Goal: Task Accomplishment & Management: Manage account settings

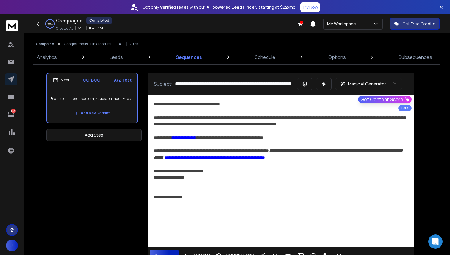
click at [227, 141] on div at bounding box center [281, 144] width 254 height 7
click at [337, 56] on p "Options" at bounding box center [338, 57] width 18 height 7
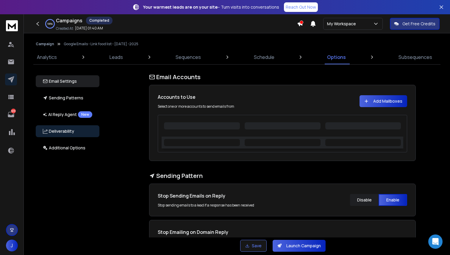
click at [67, 131] on p "Deliverability" at bounding box center [58, 131] width 31 height 6
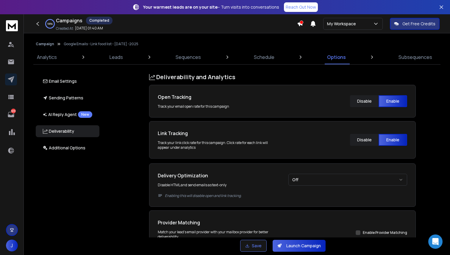
scroll to position [571, 0]
click at [67, 149] on p "Additional Options" at bounding box center [64, 148] width 43 height 6
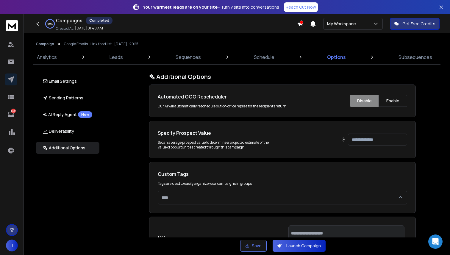
scroll to position [1065, 0]
click at [68, 113] on p "AI Reply Agent New" at bounding box center [67, 114] width 49 height 7
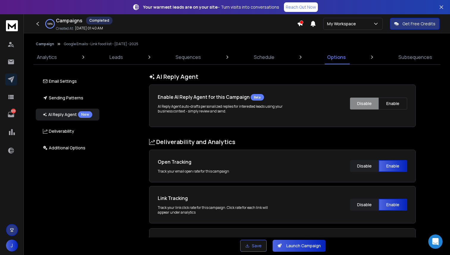
scroll to position [599, 0]
click at [66, 96] on p "Sending Patterns" at bounding box center [63, 98] width 41 height 6
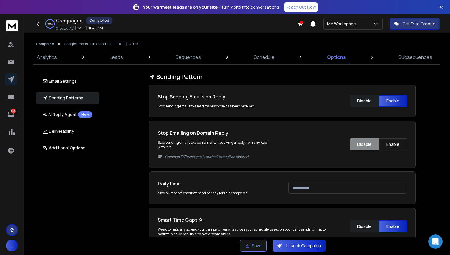
scroll to position [192, 0]
click at [66, 83] on p "Email Settings" at bounding box center [60, 81] width 34 height 6
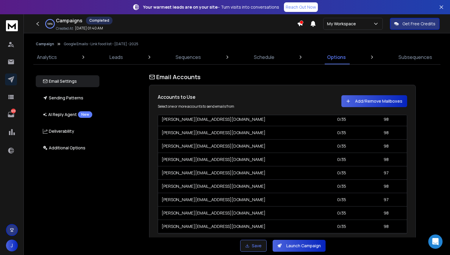
scroll to position [0, 0]
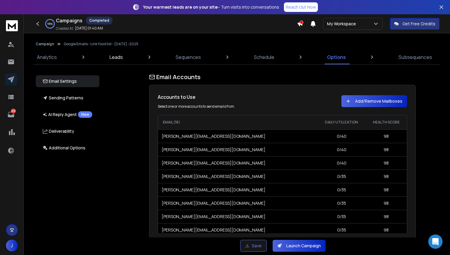
click at [114, 59] on p "Leads" at bounding box center [116, 57] width 13 height 7
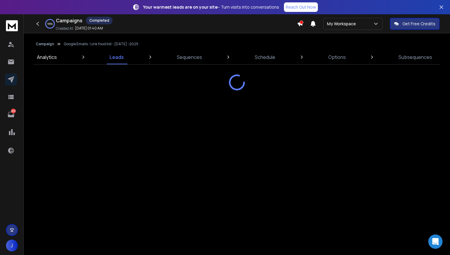
click at [46, 59] on p "Analytics" at bounding box center [47, 57] width 20 height 7
click at [12, 79] on icon at bounding box center [11, 79] width 6 height 6
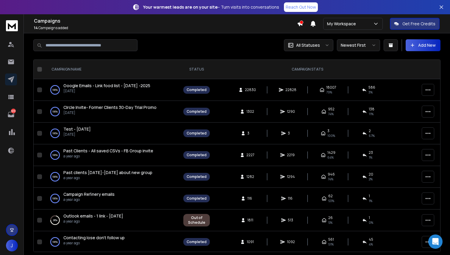
click at [427, 90] on icon "button" at bounding box center [428, 90] width 6 height 6
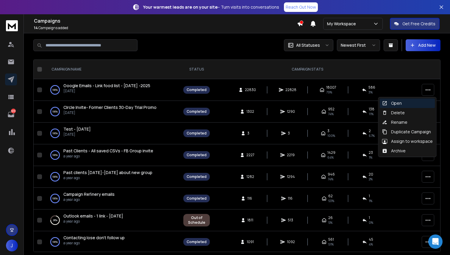
click at [98, 86] on span "Google Emails - Link food list - [DATE] -2025" at bounding box center [106, 86] width 87 height 6
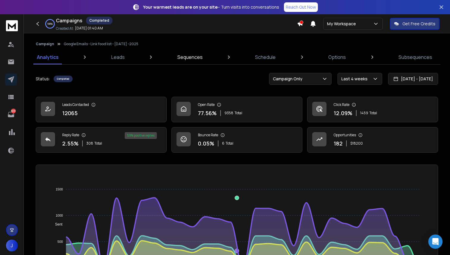
click at [196, 57] on p "Sequences" at bounding box center [190, 57] width 25 height 7
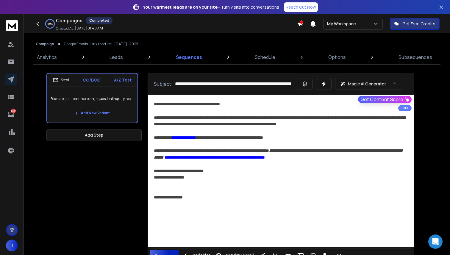
scroll to position [18, 0]
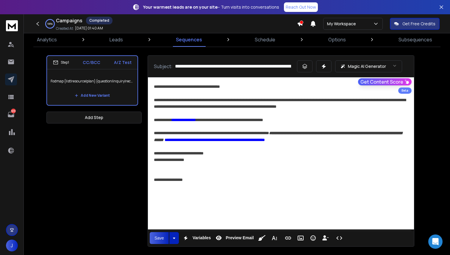
click at [321, 142] on div "**********" at bounding box center [281, 136] width 254 height 13
click at [308, 154] on icon "button" at bounding box center [307, 155] width 6 height 4
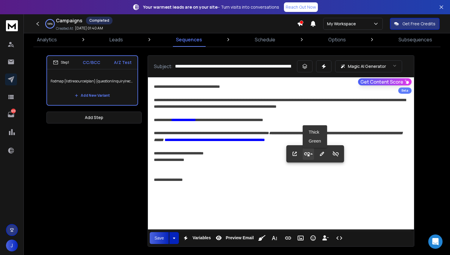
click at [308, 154] on icon "button" at bounding box center [307, 155] width 6 height 4
click at [320, 153] on icon "button" at bounding box center [322, 153] width 7 height 7
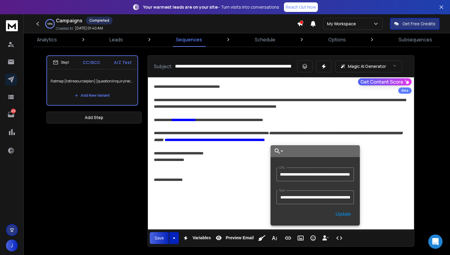
scroll to position [0, 0]
click at [317, 130] on div "**********" at bounding box center [281, 136] width 254 height 13
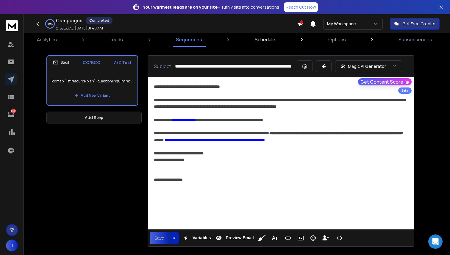
click at [270, 38] on p "Schedule" at bounding box center [265, 39] width 21 height 7
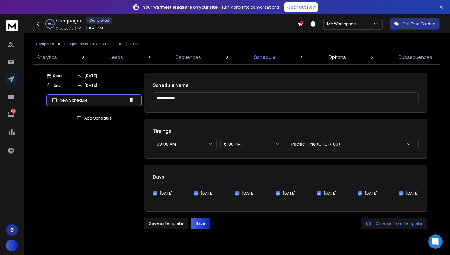
click at [335, 59] on p "Options" at bounding box center [338, 57] width 18 height 7
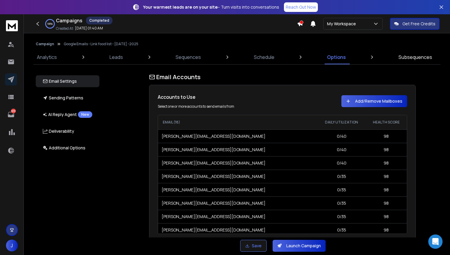
click at [408, 57] on p "Subsequences" at bounding box center [416, 57] width 34 height 7
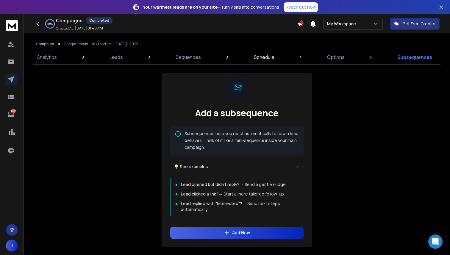
click at [259, 55] on p "Schedule" at bounding box center [264, 57] width 21 height 7
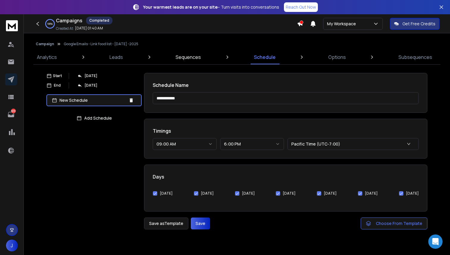
click at [203, 55] on link "Sequences" at bounding box center [188, 57] width 32 height 14
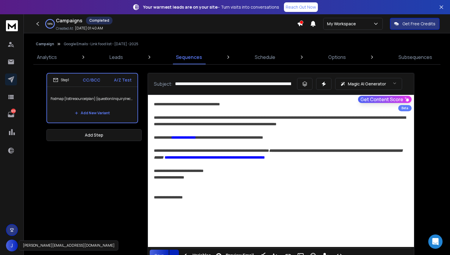
click at [13, 249] on span "J" at bounding box center [12, 246] width 12 height 12
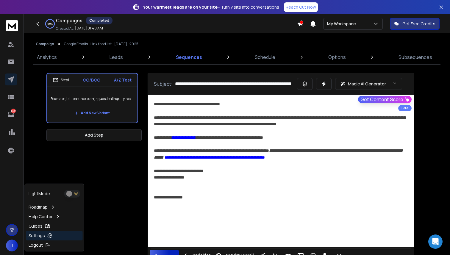
click at [38, 236] on p "Settings" at bounding box center [37, 236] width 16 height 6
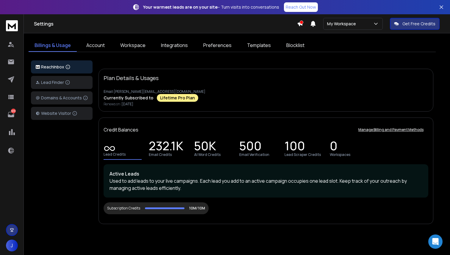
click at [48, 83] on button "Lead Finder" at bounding box center [62, 82] width 62 height 13
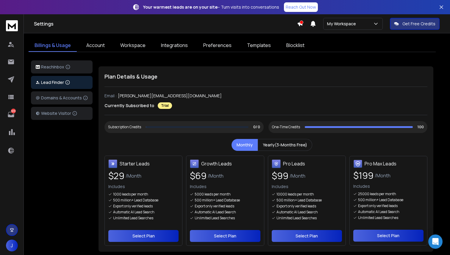
click at [54, 97] on button "Domains & Accounts" at bounding box center [62, 97] width 62 height 13
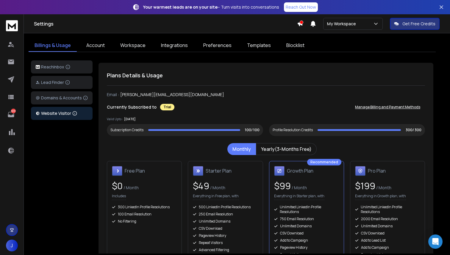
click at [60, 114] on button "Website Visitor" at bounding box center [62, 113] width 62 height 13
click at [58, 65] on button "ReachInbox" at bounding box center [62, 66] width 62 height 13
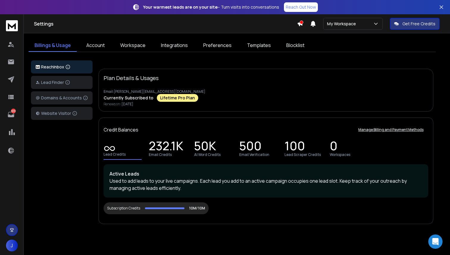
click at [101, 45] on link "Account" at bounding box center [95, 45] width 30 height 13
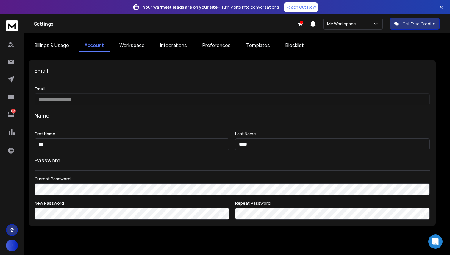
click at [139, 41] on link "Workspace" at bounding box center [131, 45] width 37 height 13
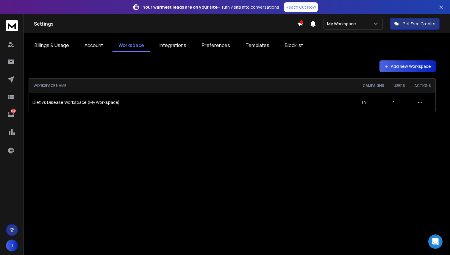
click at [177, 47] on link "Integrations" at bounding box center [173, 45] width 39 height 13
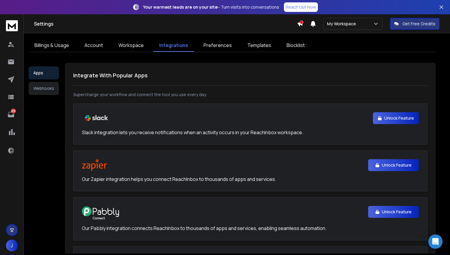
click at [214, 46] on link "Preferences" at bounding box center [218, 45] width 40 height 13
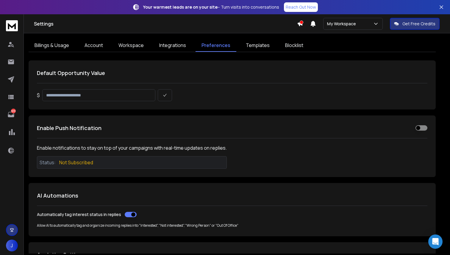
click at [254, 44] on link "Templates" at bounding box center [258, 45] width 36 height 13
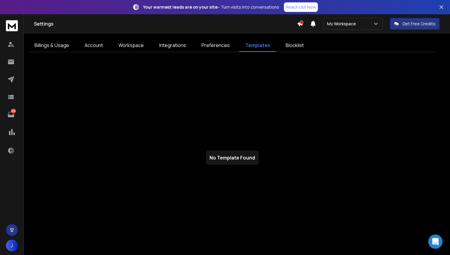
click at [297, 46] on link "Blocklist" at bounding box center [295, 45] width 30 height 13
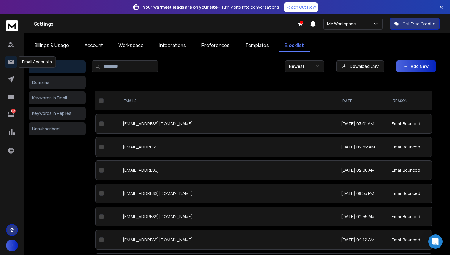
click at [12, 60] on icon at bounding box center [11, 62] width 6 height 5
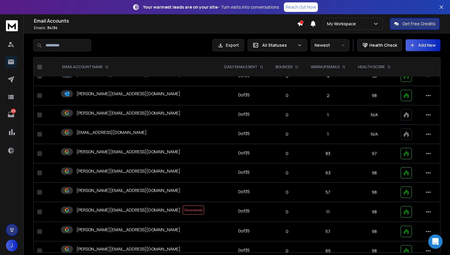
scroll to position [29, 0]
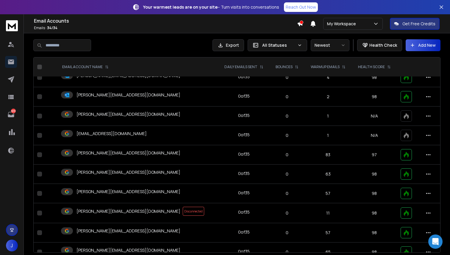
click at [109, 154] on p "[PERSON_NAME][EMAIL_ADDRESS][DOMAIN_NAME]" at bounding box center [129, 153] width 104 height 6
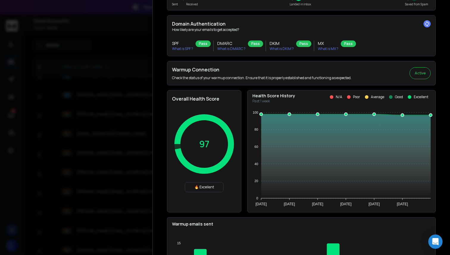
scroll to position [0, 0]
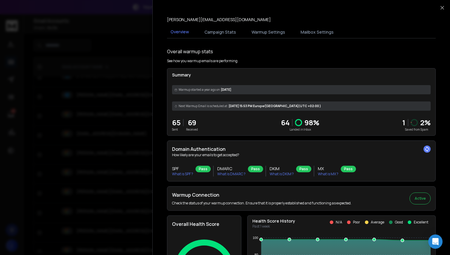
click at [222, 32] on button "Campaign Stats" at bounding box center [220, 32] width 39 height 13
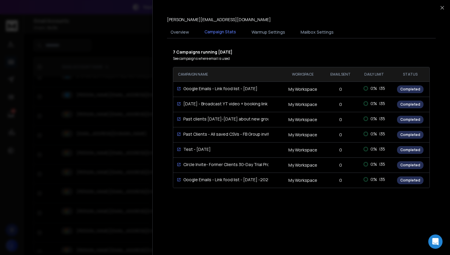
click at [276, 32] on button "Warmup Settings" at bounding box center [268, 32] width 41 height 13
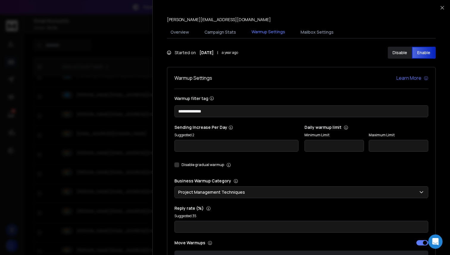
click at [320, 32] on button "Mailbox Settings" at bounding box center [317, 32] width 40 height 13
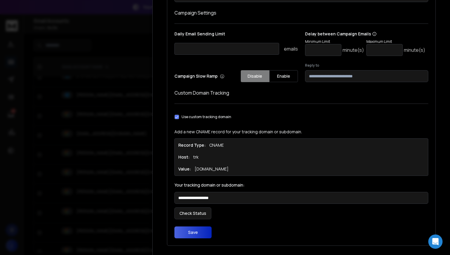
scroll to position [218, 0]
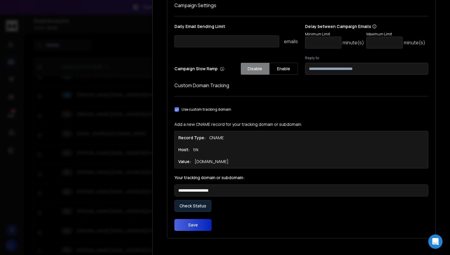
click at [186, 203] on button "Check Status" at bounding box center [193, 206] width 37 height 12
click at [204, 225] on button "Save" at bounding box center [193, 225] width 37 height 12
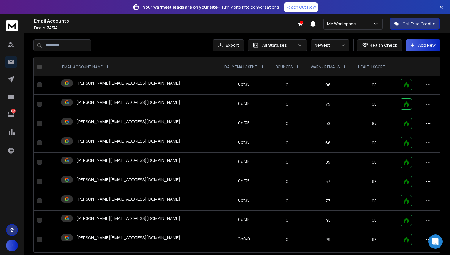
scroll to position [448, 0]
click at [122, 121] on p "[PERSON_NAME][EMAIL_ADDRESS][DOMAIN_NAME]" at bounding box center [129, 122] width 104 height 6
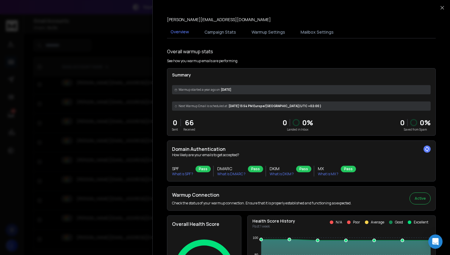
click at [316, 33] on button "Mailbox Settings" at bounding box center [317, 32] width 40 height 13
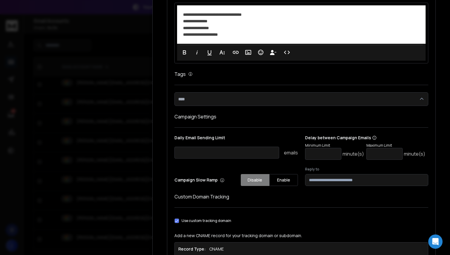
scroll to position [218, 0]
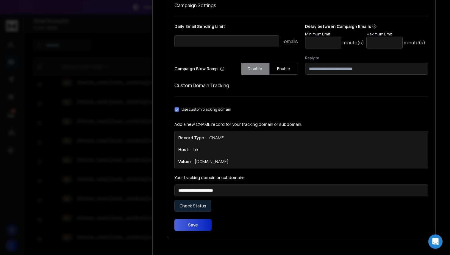
click at [188, 205] on button "Check Status" at bounding box center [193, 206] width 37 height 12
drag, startPoint x: 233, startPoint y: 189, endPoint x: 175, endPoint y: 190, distance: 57.2
click at [175, 190] on input "**********" at bounding box center [302, 191] width 254 height 12
click at [195, 227] on button "Save" at bounding box center [193, 225] width 37 height 12
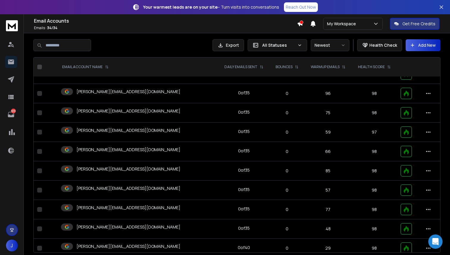
scroll to position [433, 0]
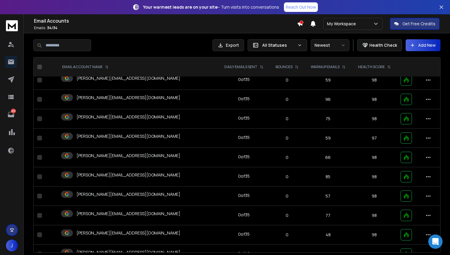
click at [106, 158] on p "[PERSON_NAME][EMAIL_ADDRESS][DOMAIN_NAME]" at bounding box center [129, 156] width 104 height 6
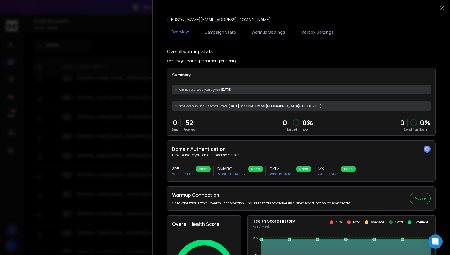
click at [316, 31] on button "Mailbox Settings" at bounding box center [317, 32] width 40 height 13
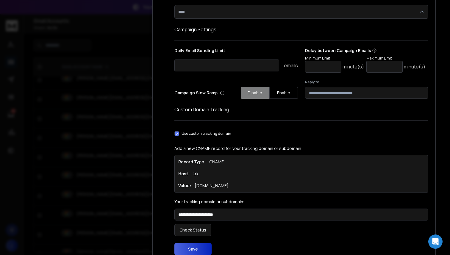
scroll to position [218, 0]
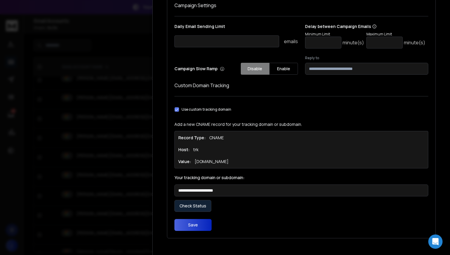
click at [197, 203] on button "Check Status" at bounding box center [193, 206] width 37 height 12
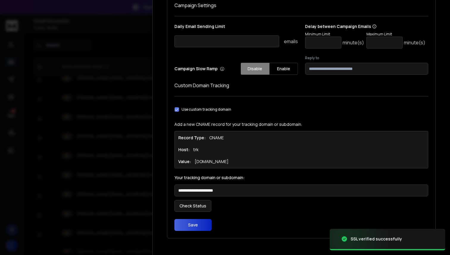
click at [195, 226] on button "Save" at bounding box center [193, 225] width 37 height 12
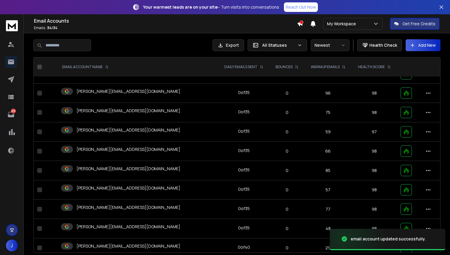
scroll to position [436, 0]
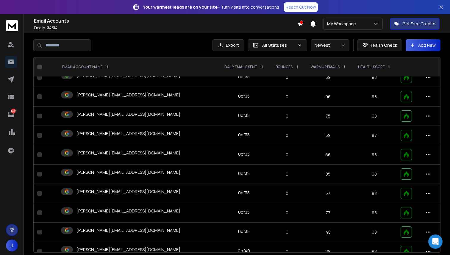
click at [104, 172] on p "[PERSON_NAME][EMAIL_ADDRESS][DOMAIN_NAME]" at bounding box center [129, 173] width 104 height 6
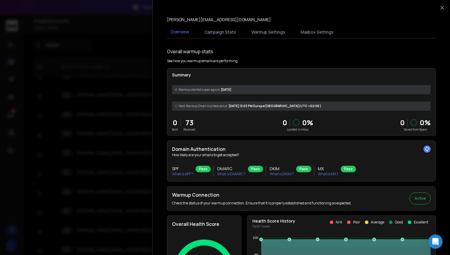
click at [309, 34] on button "Mailbox Settings" at bounding box center [317, 32] width 40 height 13
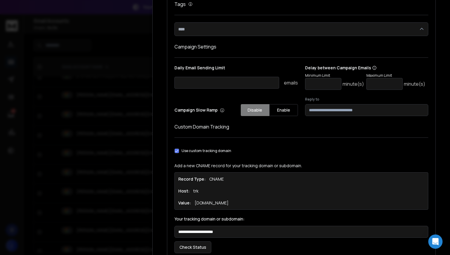
scroll to position [218, 0]
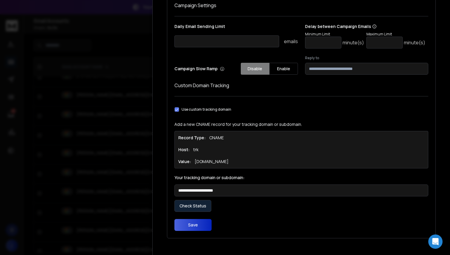
click at [204, 205] on button "Check Status" at bounding box center [193, 206] width 37 height 12
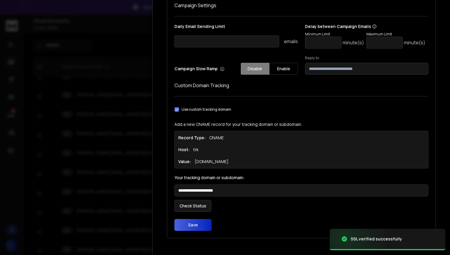
click at [196, 229] on button "Save" at bounding box center [193, 225] width 37 height 12
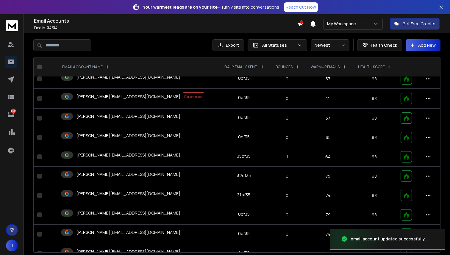
scroll to position [0, 0]
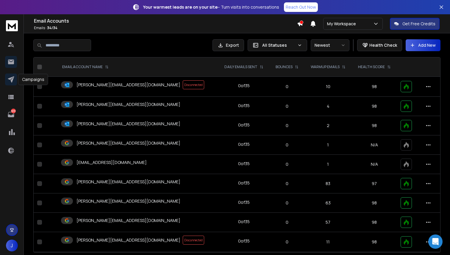
click at [13, 79] on icon at bounding box center [11, 79] width 6 height 6
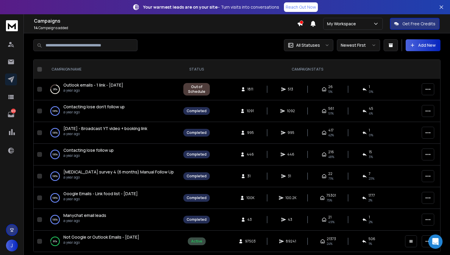
scroll to position [136, 0]
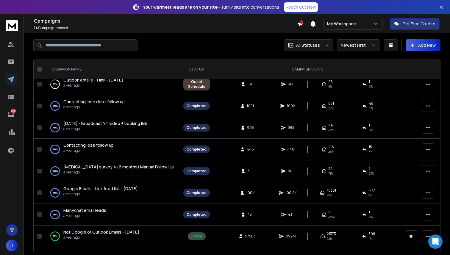
click at [82, 233] on span "Not Google or Outlook Emails - [DATE]" at bounding box center [101, 232] width 76 height 6
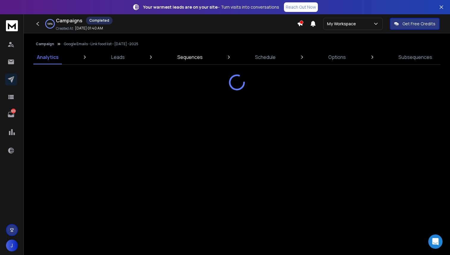
click at [194, 57] on p "Sequences" at bounding box center [190, 57] width 25 height 7
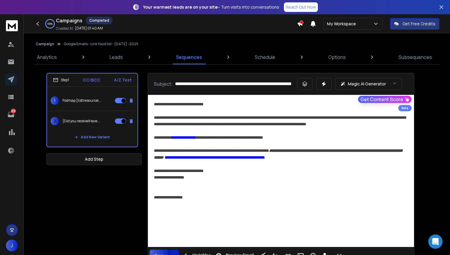
click at [185, 139] on link "**********" at bounding box center [184, 138] width 24 height 4
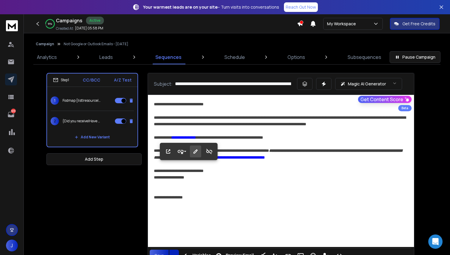
click at [194, 152] on icon "button" at bounding box center [196, 152] width 4 height 4
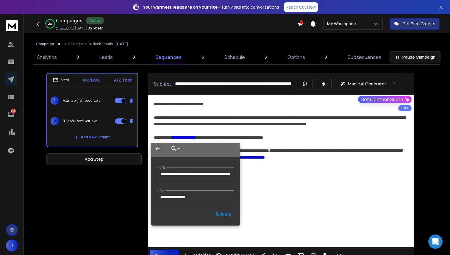
scroll to position [0, 70]
drag, startPoint x: 209, startPoint y: 175, endPoint x: 242, endPoint y: 177, distance: 33.7
click at [242, 177] on div "**********" at bounding box center [281, 179] width 266 height 169
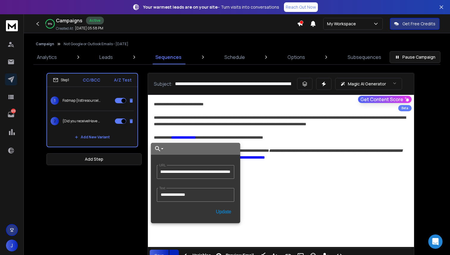
scroll to position [0, 0]
click at [257, 176] on div "**********" at bounding box center [281, 177] width 254 height 7
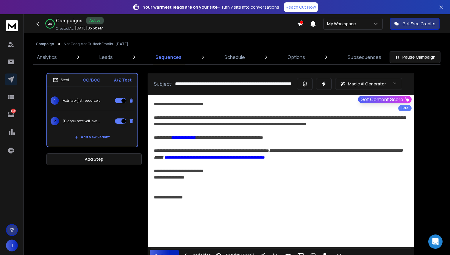
click at [265, 158] on link "**********" at bounding box center [215, 158] width 100 height 4
type input "**********"
click at [320, 172] on icon "button" at bounding box center [322, 171] width 7 height 7
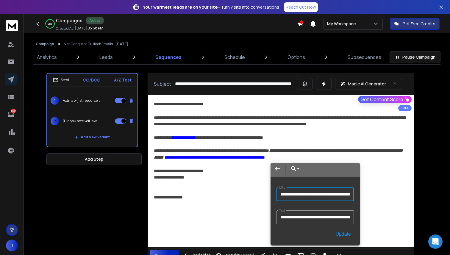
scroll to position [0, 66]
drag, startPoint x: 300, startPoint y: 195, endPoint x: 359, endPoint y: 200, distance: 58.9
click at [359, 200] on div "**********" at bounding box center [315, 204] width 89 height 83
click at [329, 193] on input "**********" at bounding box center [315, 195] width 77 height 14
click at [350, 233] on button "Update" at bounding box center [343, 234] width 21 height 11
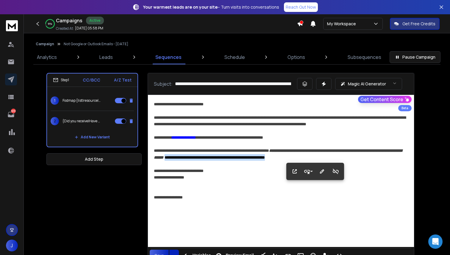
scroll to position [0, 0]
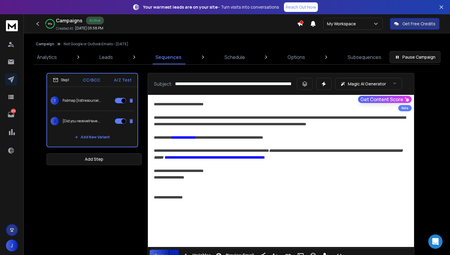
click at [203, 223] on div "**********" at bounding box center [281, 171] width 266 height 152
click at [72, 121] on p "{Did you receive|Have you received|Did you get} the FODMAP {list|resources}?" at bounding box center [82, 121] width 38 height 5
type input "**********"
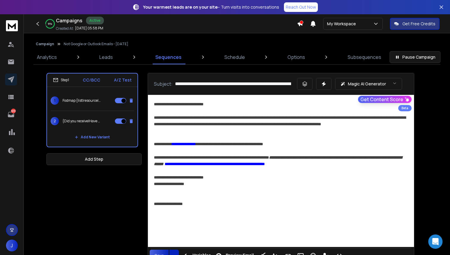
click at [193, 144] on link "**********" at bounding box center [184, 144] width 24 height 4
click at [196, 159] on icon "button" at bounding box center [195, 158] width 7 height 7
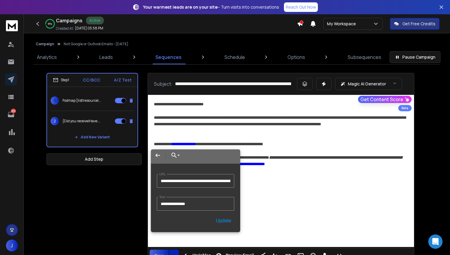
scroll to position [0, 69]
click at [229, 220] on button "Update" at bounding box center [223, 221] width 21 height 11
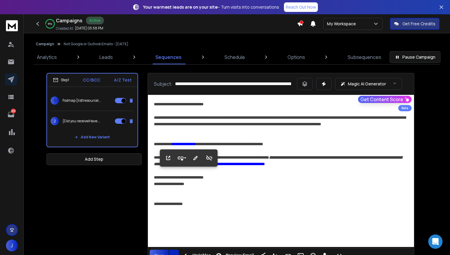
click at [265, 166] on link "**********" at bounding box center [215, 164] width 100 height 4
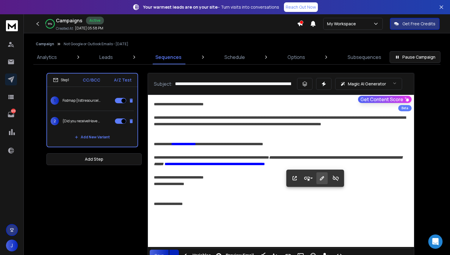
type input "**********"
click at [321, 178] on icon "button" at bounding box center [322, 178] width 7 height 7
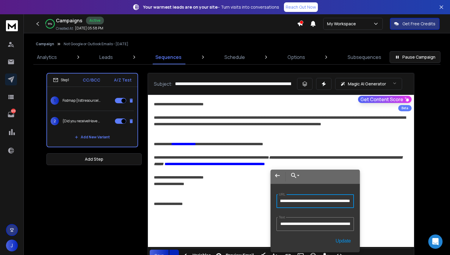
scroll to position [0, 66]
drag, startPoint x: 347, startPoint y: 200, endPoint x: 363, endPoint y: 200, distance: 16.4
click at [363, 200] on div "**********" at bounding box center [281, 179] width 266 height 169
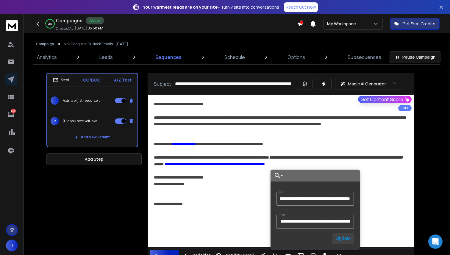
click at [343, 237] on button "Update" at bounding box center [343, 239] width 21 height 11
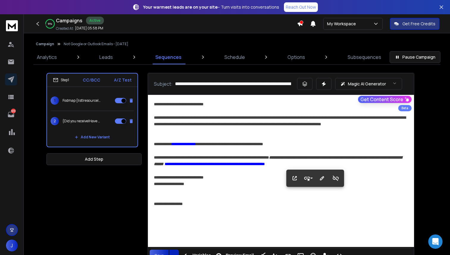
click at [334, 205] on div "**********" at bounding box center [281, 204] width 254 height 7
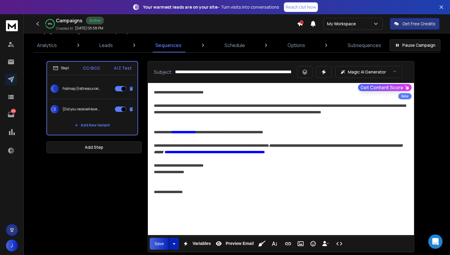
scroll to position [18, 0]
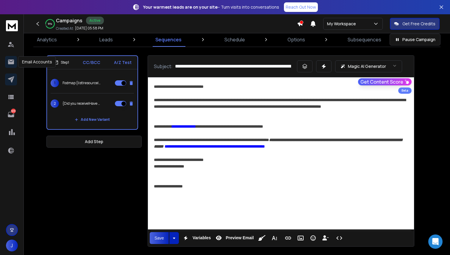
click at [12, 61] on icon at bounding box center [11, 62] width 6 height 5
